Goal: Communication & Community: Answer question/provide support

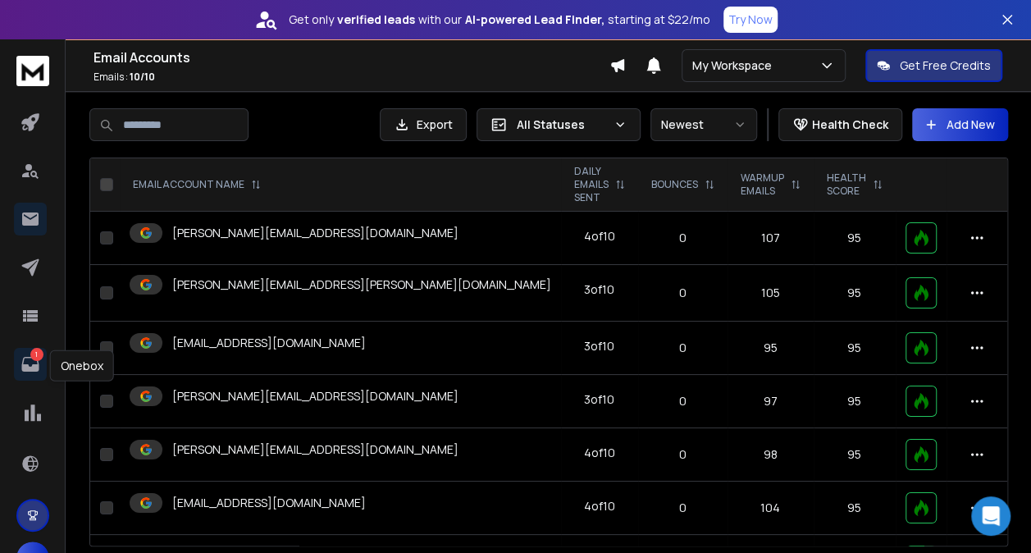
click at [24, 350] on link "1" at bounding box center [30, 364] width 33 height 33
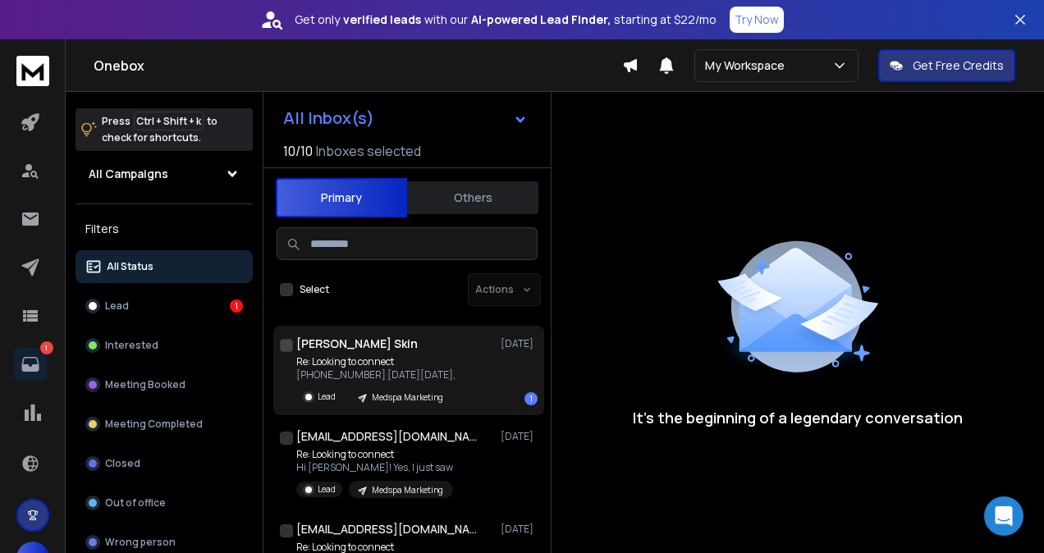
click at [345, 349] on h1 "J Lynn Skin" at bounding box center [356, 344] width 121 height 16
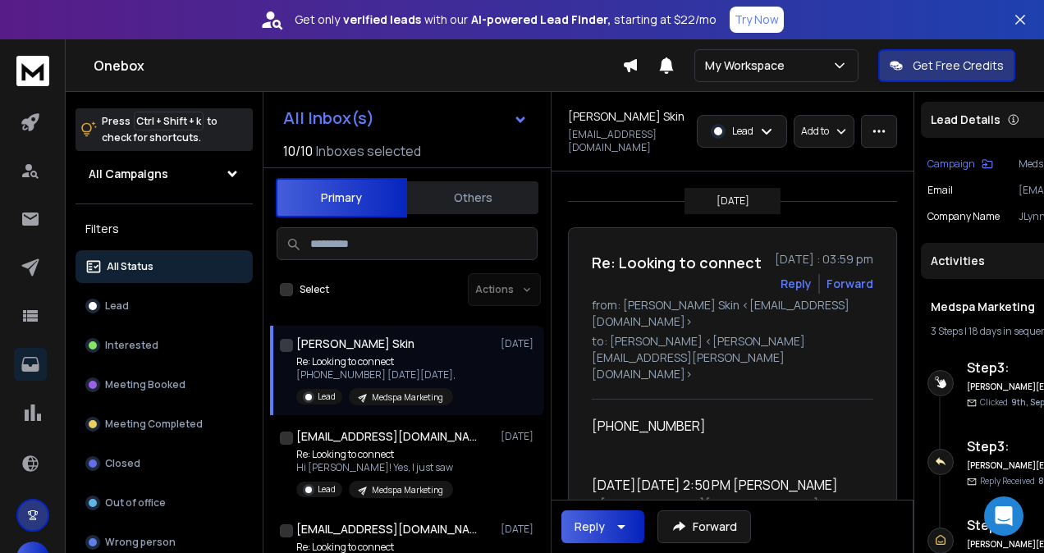
click at [581, 520] on div "Reply" at bounding box center [589, 526] width 30 height 16
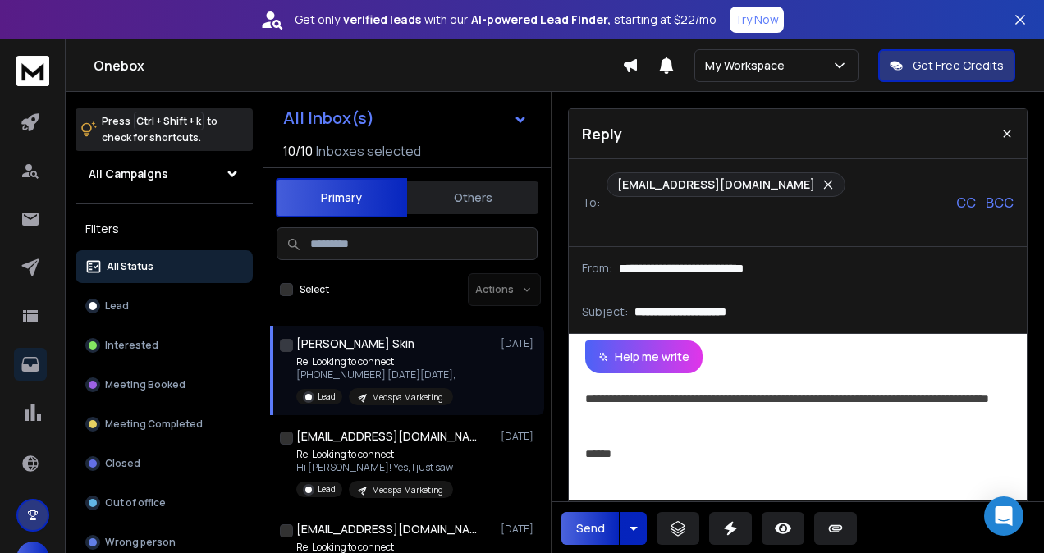
click at [580, 533] on button "Send" at bounding box center [589, 528] width 57 height 33
